Goal: Task Accomplishment & Management: Use online tool/utility

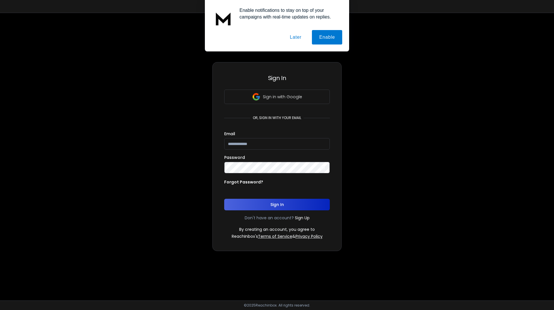
click at [260, 205] on button "Sign In" at bounding box center [277, 204] width 106 height 12
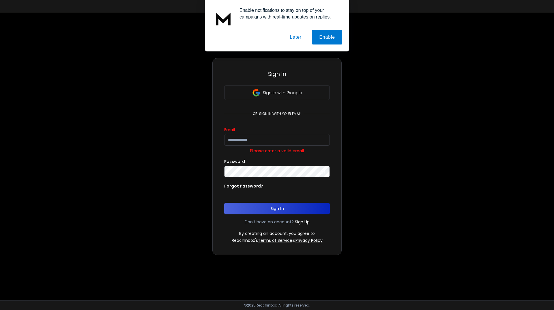
click at [256, 140] on input "email" at bounding box center [277, 140] width 106 height 12
paste input "**********"
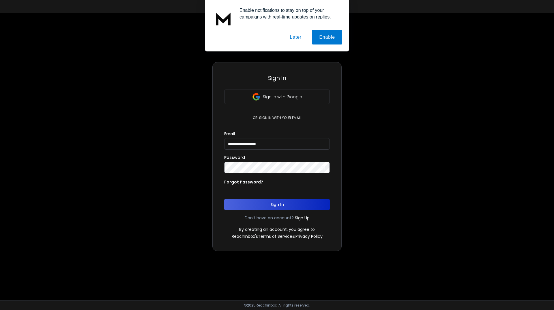
type input "**********"
click at [267, 206] on button "Sign In" at bounding box center [277, 204] width 106 height 12
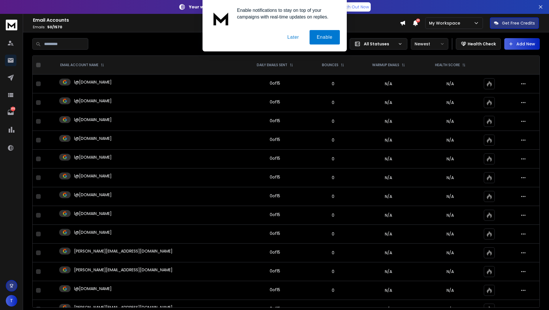
click at [293, 39] on button "Later" at bounding box center [293, 37] width 26 height 14
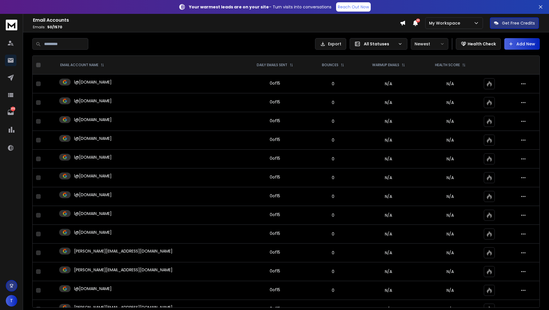
click at [525, 45] on button "Add New" at bounding box center [521, 44] width 35 height 12
click at [517, 41] on button "Add New" at bounding box center [521, 44] width 35 height 12
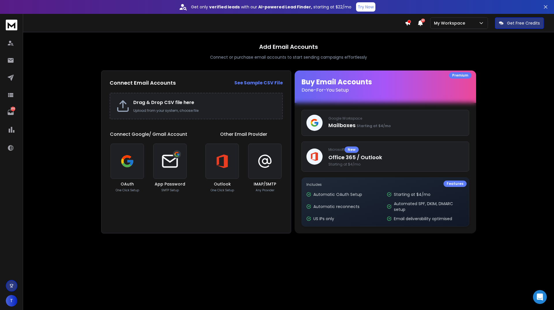
click at [127, 162] on icon at bounding box center [127, 160] width 14 height 17
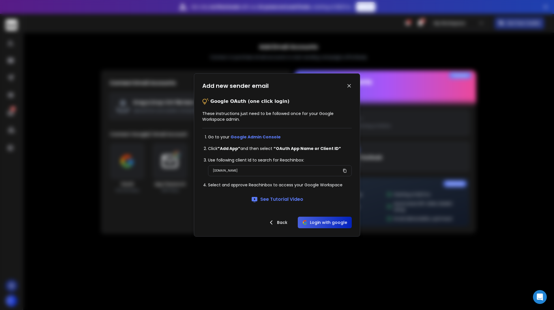
click at [317, 223] on button "Login with google" at bounding box center [325, 222] width 54 height 12
click at [331, 224] on button "Login with google" at bounding box center [325, 222] width 54 height 12
click at [323, 222] on div "Back Login with google" at bounding box center [276, 222] width 149 height 12
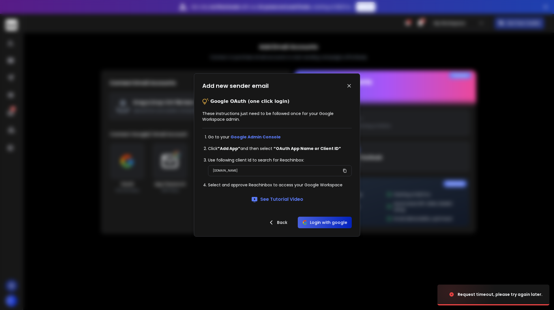
click at [421, 297] on div "Add new sender email Google OAuth (one click login) These instructions just nee…" at bounding box center [277, 155] width 554 height 310
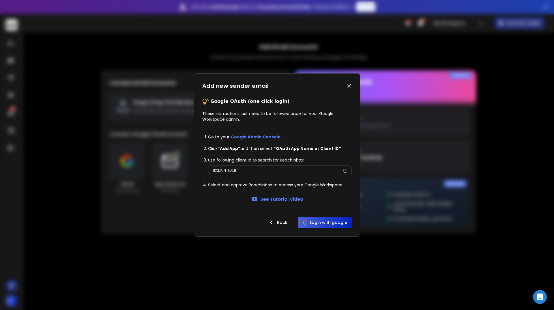
click at [330, 224] on button "Login with google" at bounding box center [325, 222] width 54 height 12
